Goal: Task Accomplishment & Management: Manage account settings

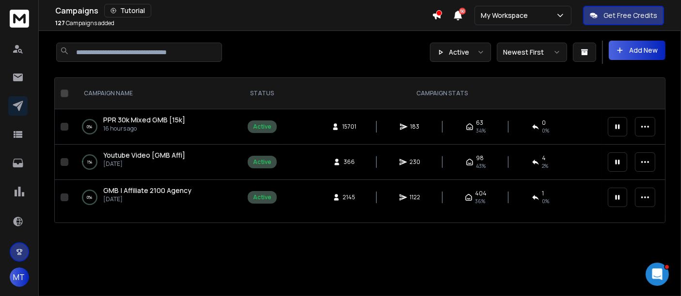
drag, startPoint x: 618, startPoint y: 194, endPoint x: 571, endPoint y: 171, distance: 52.6
click at [618, 194] on icon at bounding box center [617, 197] width 9 height 9
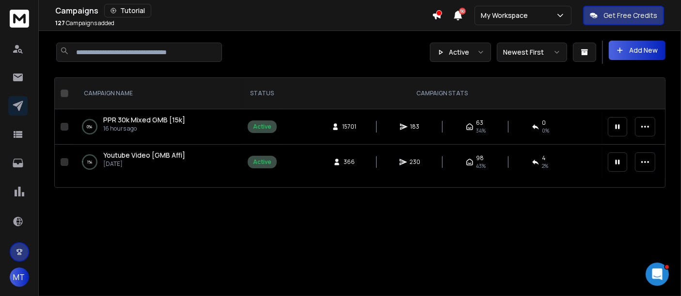
click at [616, 129] on icon at bounding box center [617, 127] width 9 height 9
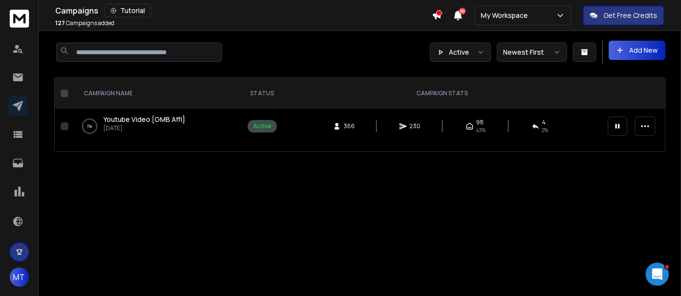
click at [273, 33] on div "Campaigns 127 Campaigns Added Active Newest First Add New CAMPAIGN NAME STATUS …" at bounding box center [360, 189] width 642 height 316
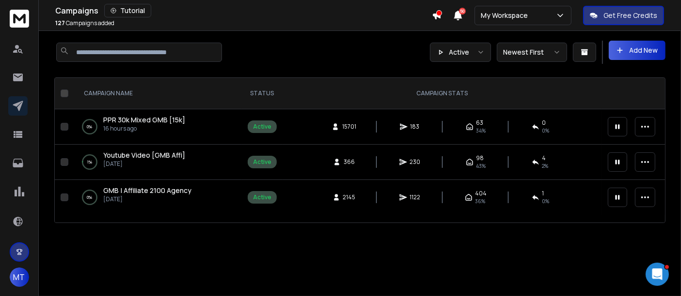
click at [131, 116] on span "PPR 30k Mixed GMB [15k]" at bounding box center [144, 119] width 82 height 9
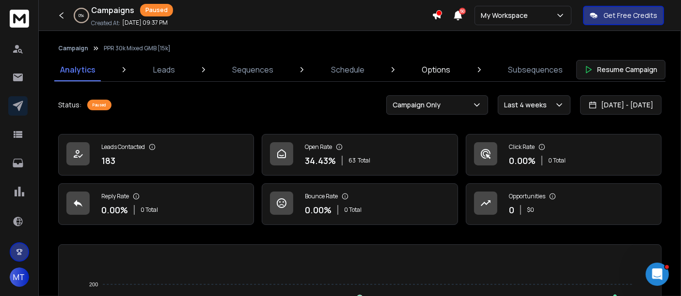
click at [439, 68] on p "Options" at bounding box center [435, 70] width 29 height 12
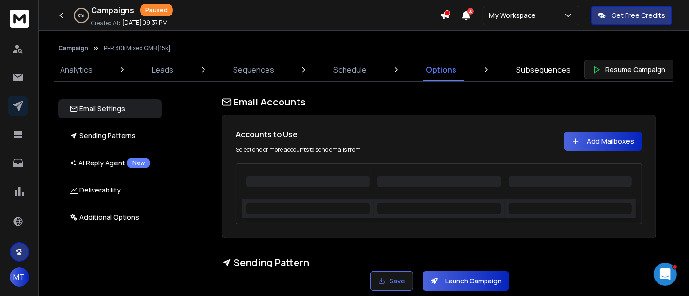
drag, startPoint x: 613, startPoint y: 72, endPoint x: 509, endPoint y: 75, distance: 103.7
click at [613, 72] on button "Resume Campaign" at bounding box center [628, 69] width 89 height 19
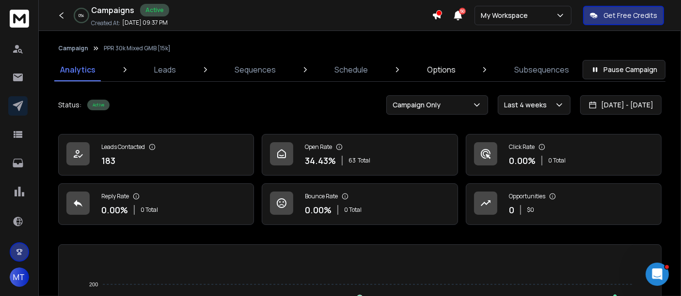
click at [433, 73] on p "Options" at bounding box center [441, 70] width 29 height 12
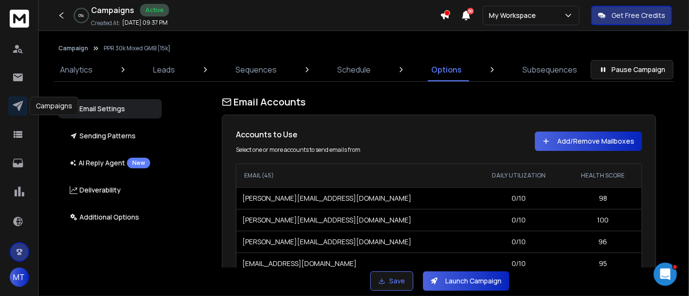
click at [15, 107] on icon at bounding box center [18, 106] width 12 height 12
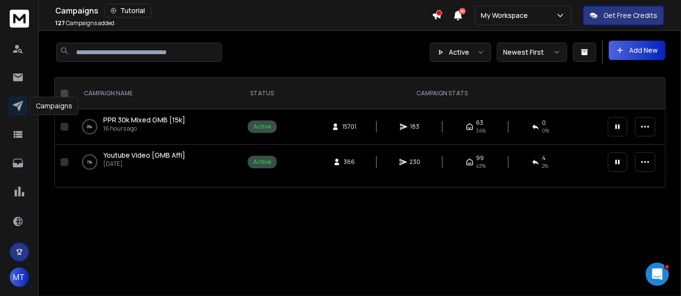
click at [248, 56] on div at bounding box center [207, 52] width 306 height 23
click at [140, 119] on span "PPR 30k Mixed GMB [15k]" at bounding box center [144, 119] width 82 height 9
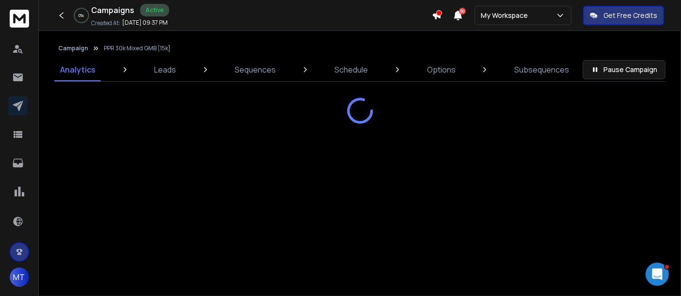
click at [441, 72] on p "Options" at bounding box center [441, 70] width 29 height 12
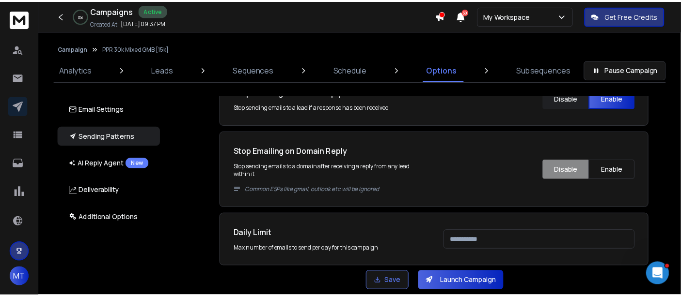
scroll to position [376, 0]
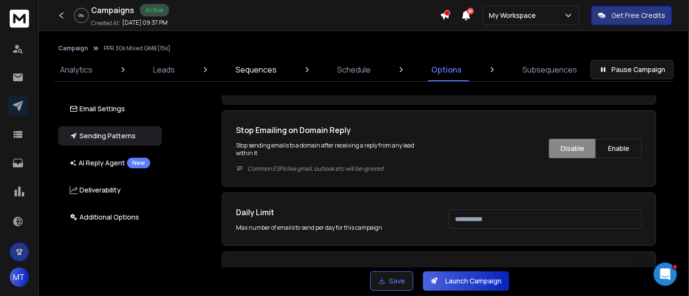
click at [252, 75] on p "Sequences" at bounding box center [255, 70] width 41 height 12
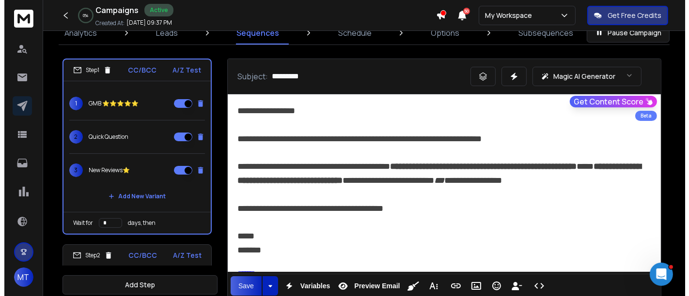
scroll to position [54, 0]
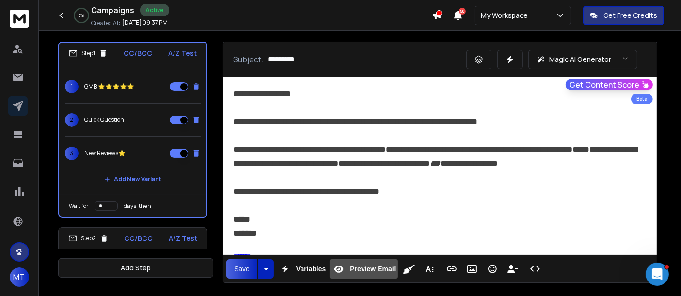
click at [362, 269] on span "Preview Email" at bounding box center [372, 269] width 49 height 8
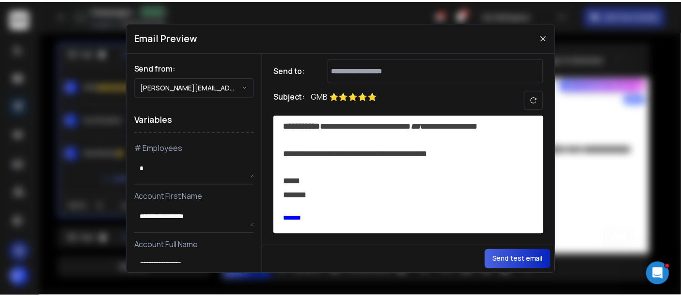
scroll to position [117, 0]
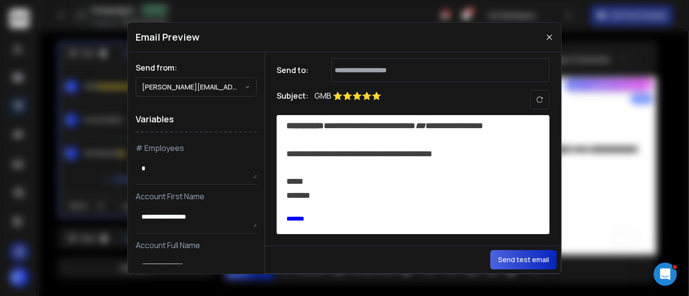
click at [546, 39] on icon at bounding box center [550, 37] width 8 height 8
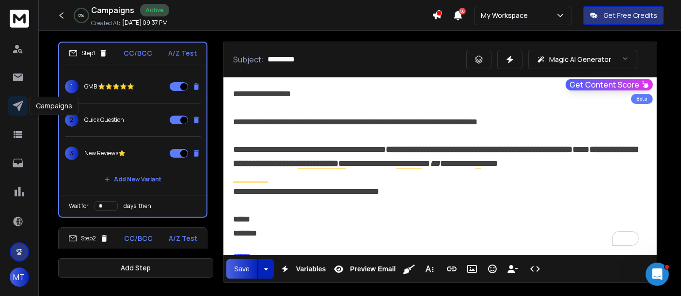
click at [23, 107] on link at bounding box center [17, 105] width 19 height 19
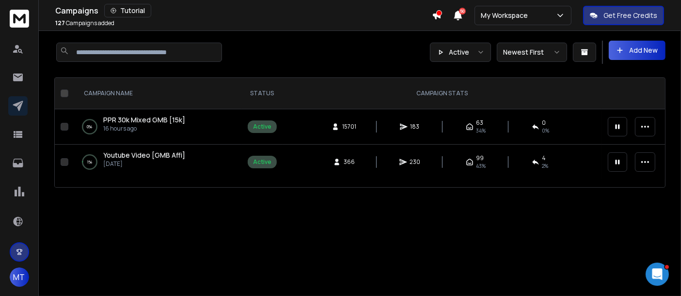
click at [162, 119] on span "PPR 30k Mixed GMB [15k]" at bounding box center [144, 119] width 82 height 9
click at [160, 117] on span "PPR 30k Mixed GMB [15k]" at bounding box center [144, 119] width 82 height 9
